Goal: Communication & Community: Answer question/provide support

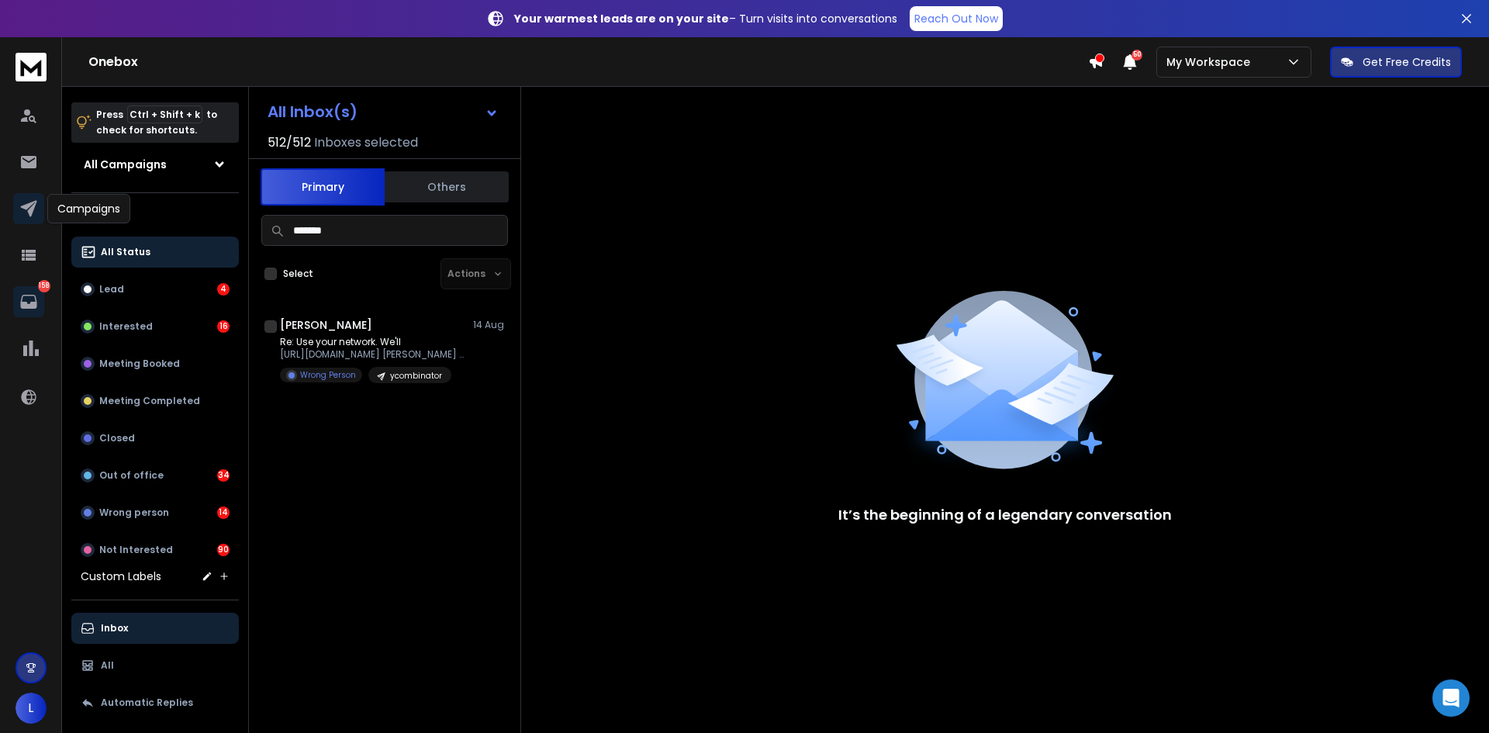
click at [39, 209] on link at bounding box center [28, 208] width 31 height 31
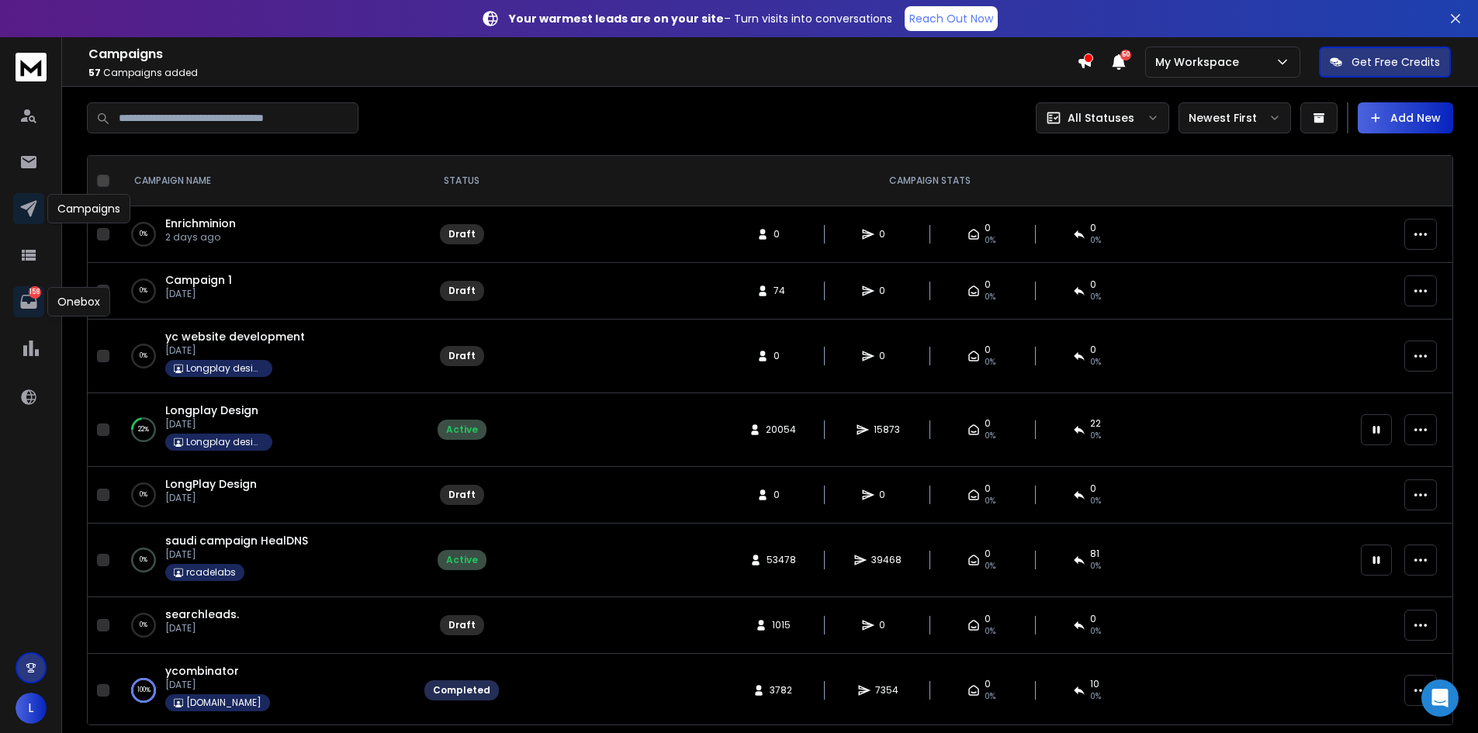
click at [32, 296] on p "158" at bounding box center [35, 292] width 12 height 12
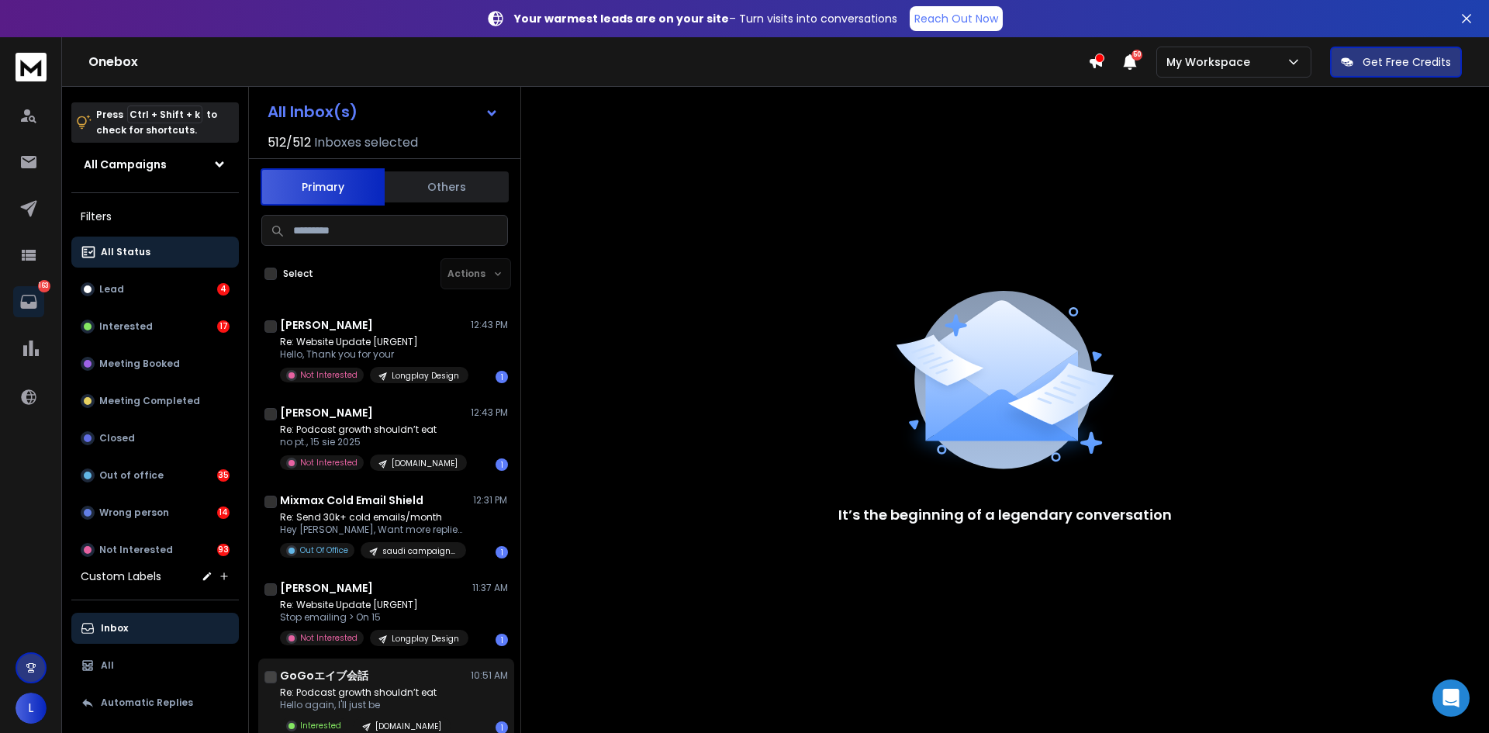
click at [466, 685] on div "GoGoエイブ会話 10:51 AM Re: Podcast growth shouldn’t eat Hello again, I'll just be I…" at bounding box center [394, 701] width 228 height 66
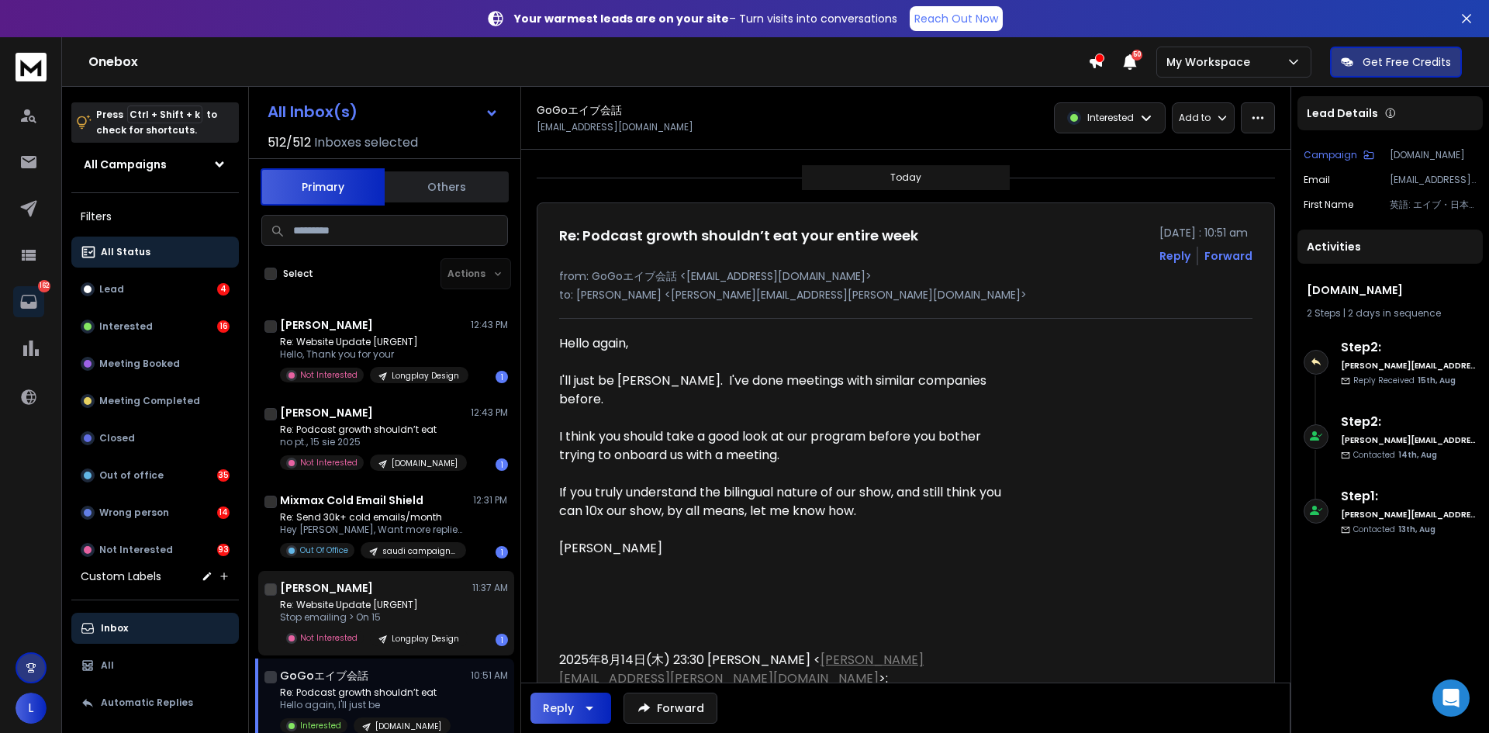
click at [465, 637] on div "Re: Website Update [URGENT] Stop emailing > On 15 Not Interested Longplay Desig…" at bounding box center [394, 622] width 228 height 47
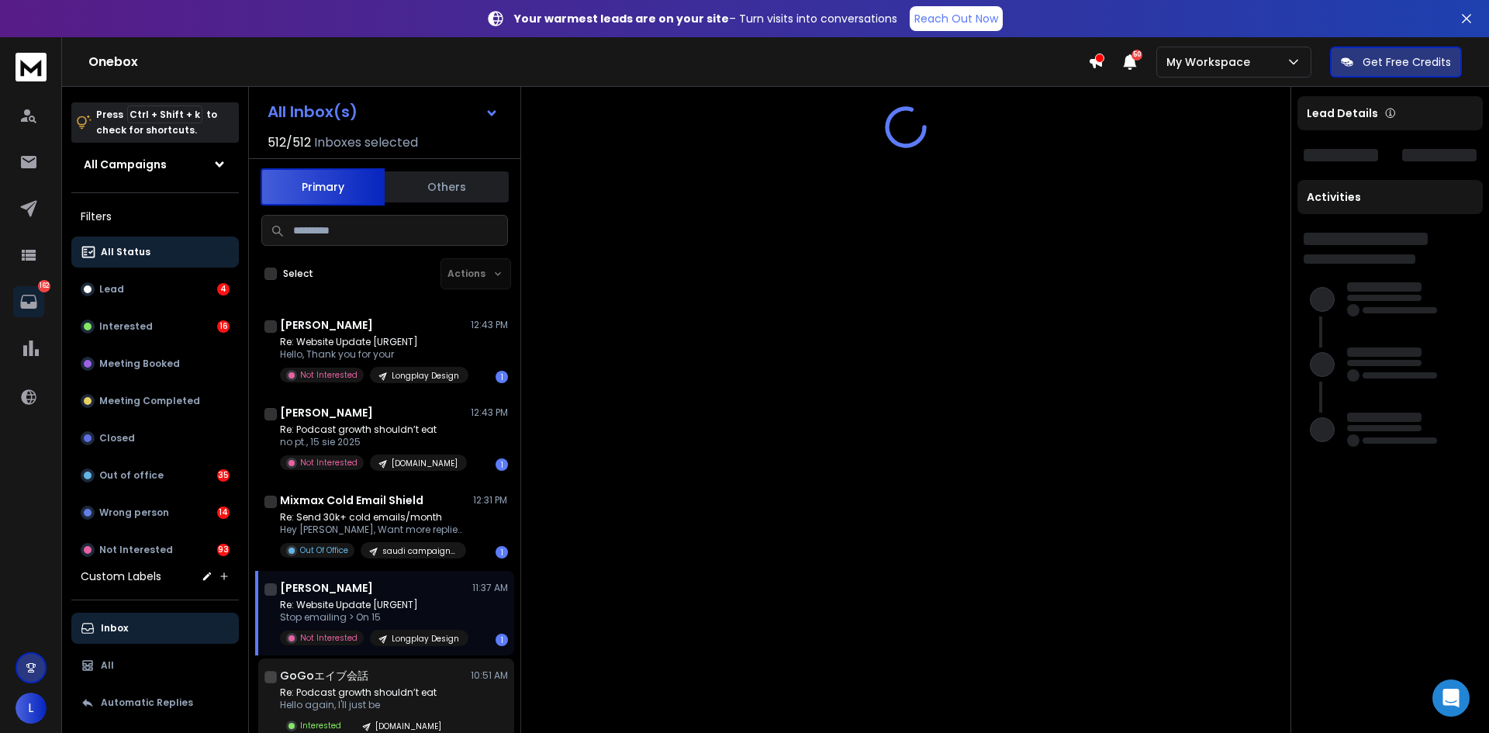
click at [463, 693] on div "Re: Podcast growth shouldn’t eat Hello again, I'll just be Interested [DOMAIN_N…" at bounding box center [394, 709] width 228 height 47
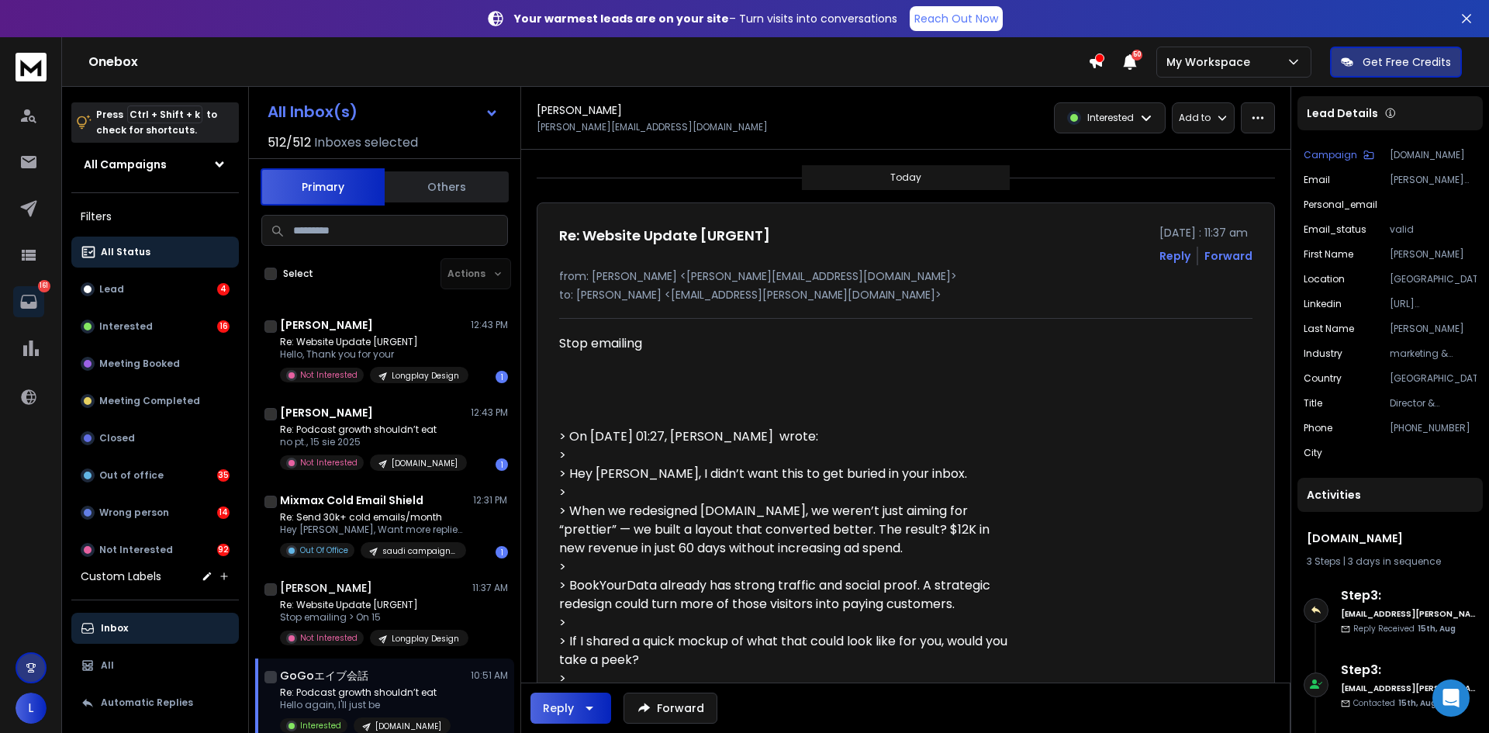
click at [463, 693] on div "Re: Podcast growth shouldn’t eat Hello again, I'll just be Interested [DOMAIN_N…" at bounding box center [394, 709] width 228 height 47
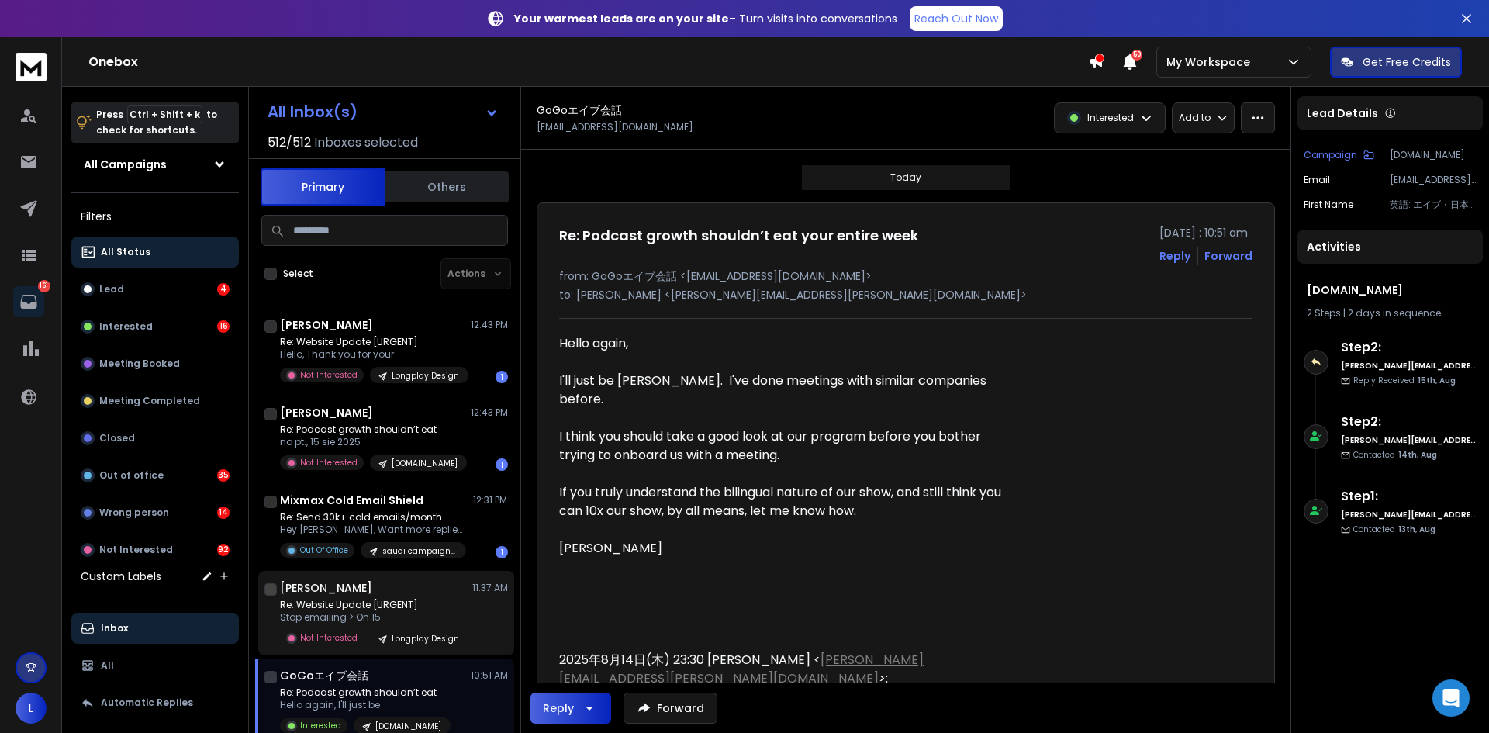
click at [417, 592] on div "[PERSON_NAME] 11:37 AM" at bounding box center [394, 588] width 228 height 16
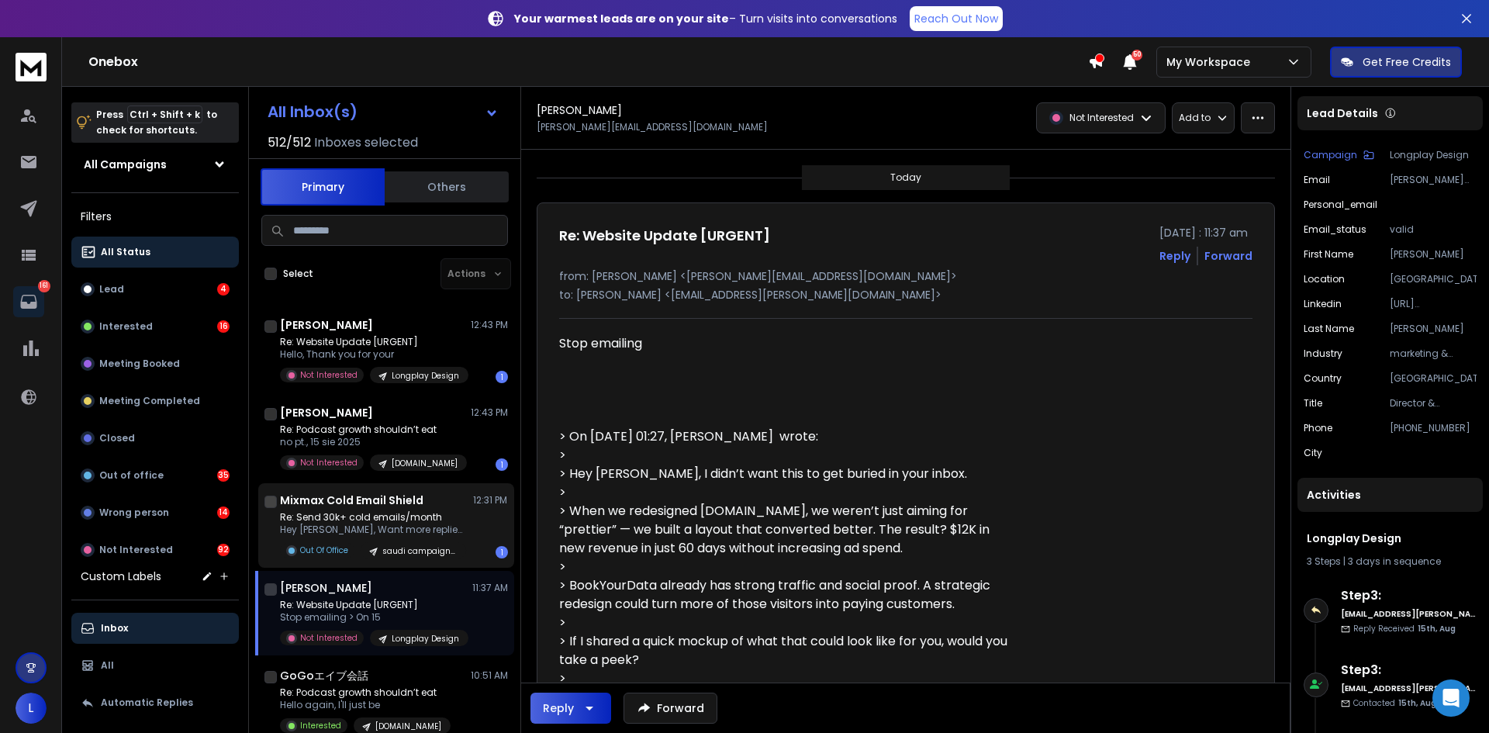
click at [413, 509] on div "Mixmax Cold Email Shield 12:31 PM Re: Send 30k+ cold emails/month Hey [PERSON_N…" at bounding box center [394, 526] width 228 height 66
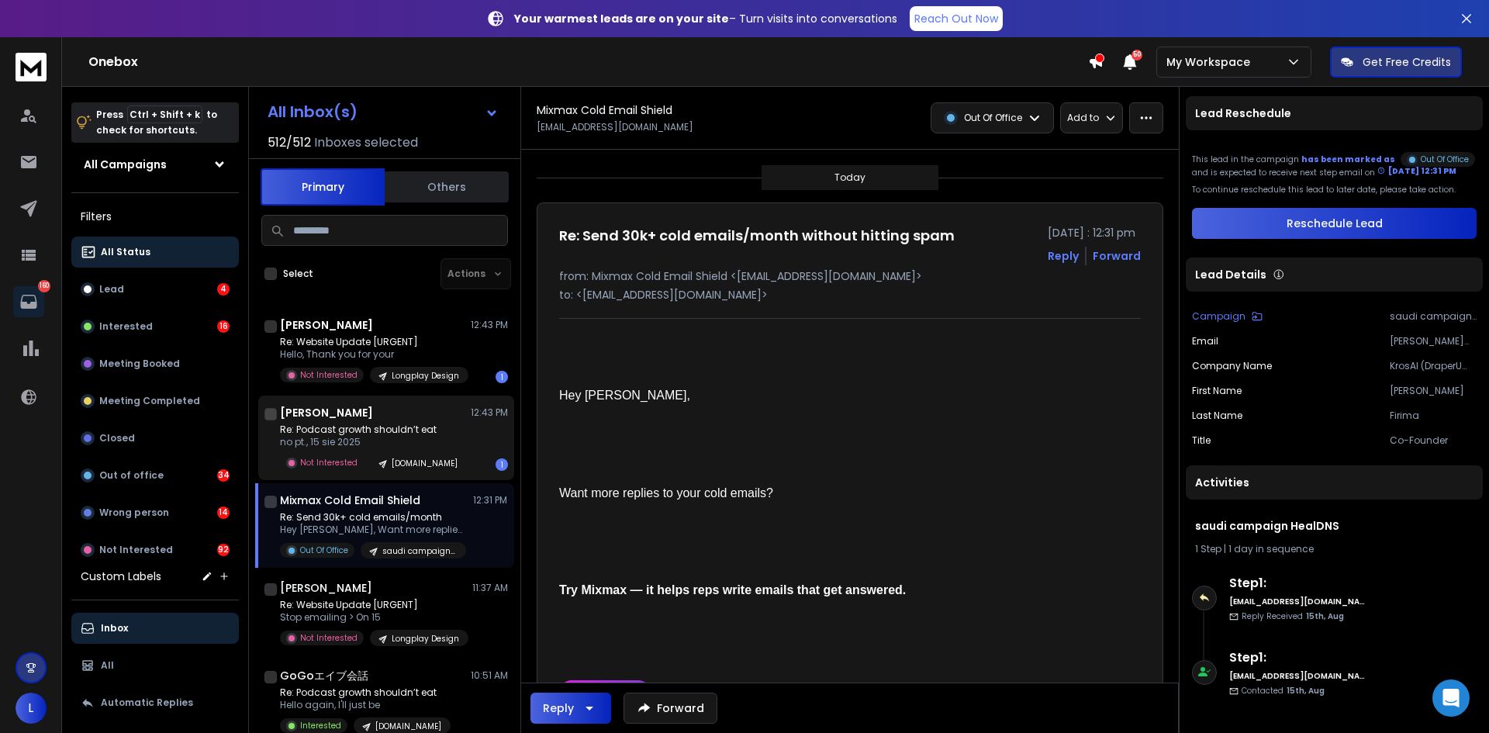
click at [413, 460] on p "[DOMAIN_NAME]" at bounding box center [425, 464] width 66 height 12
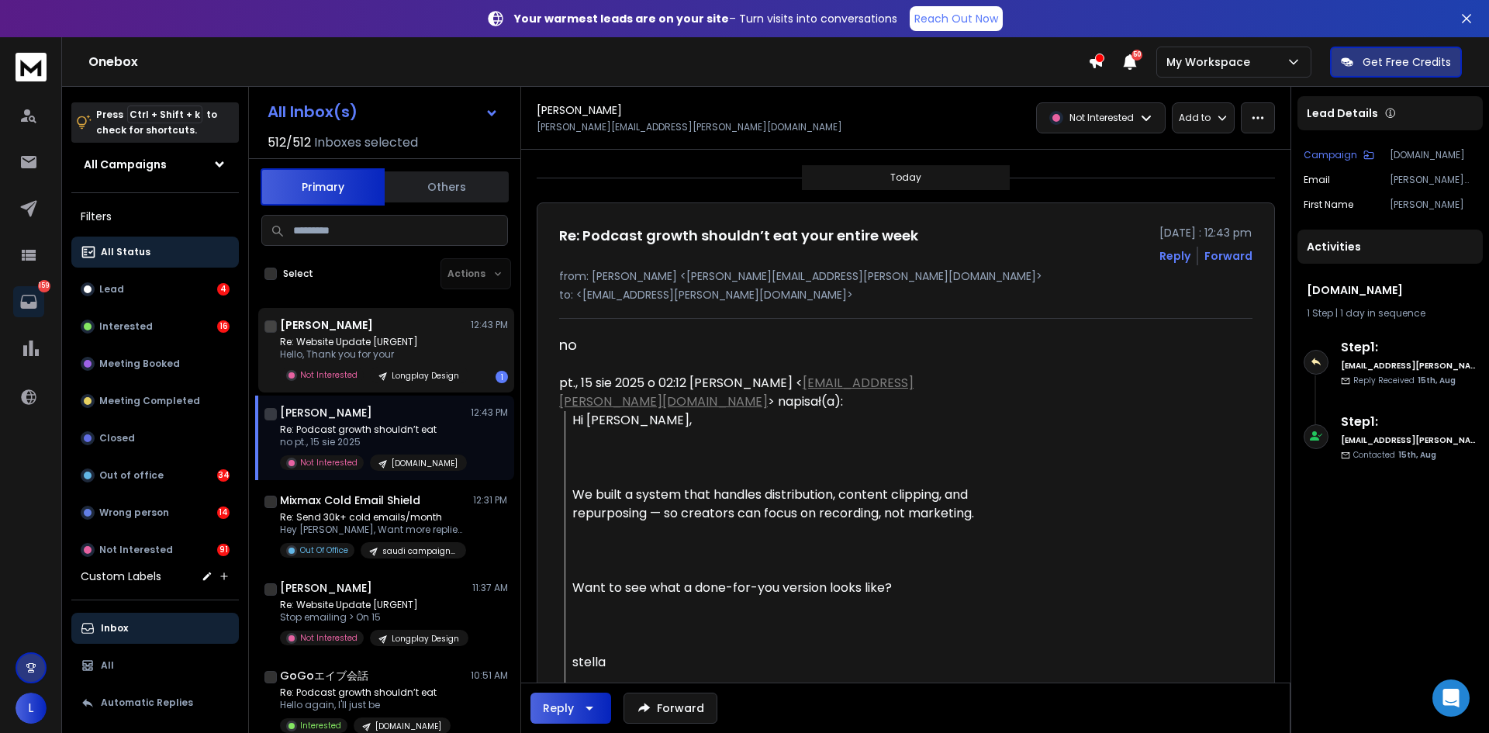
click at [428, 373] on p "Longplay Design" at bounding box center [425, 376] width 67 height 12
